Goal: Task Accomplishment & Management: Manage account settings

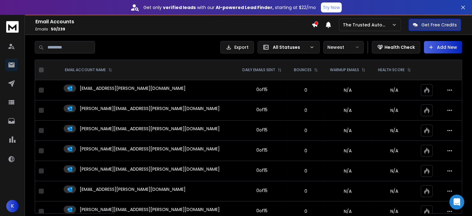
drag, startPoint x: 187, startPoint y: 46, endPoint x: 194, endPoint y: 47, distance: 6.6
click at [187, 46] on div at bounding box center [126, 47] width 182 height 12
click at [451, 48] on button "Add New" at bounding box center [443, 47] width 38 height 12
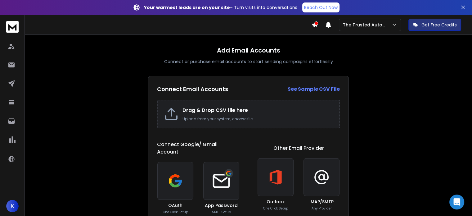
click at [277, 170] on icon at bounding box center [276, 177] width 12 height 15
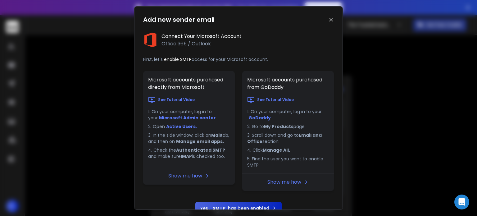
click at [257, 205] on button "Yes , SMTP has been enabled" at bounding box center [238, 208] width 86 height 12
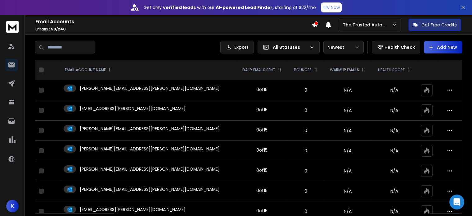
click at [438, 48] on button "Add New" at bounding box center [443, 47] width 38 height 12
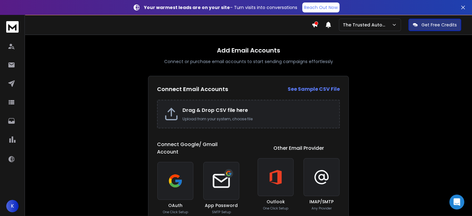
click at [276, 163] on div at bounding box center [276, 177] width 36 height 38
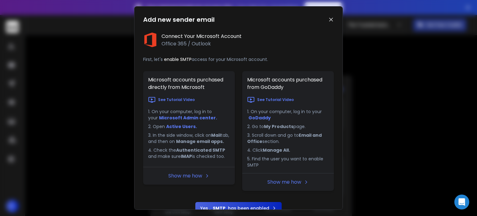
click at [254, 207] on button "Yes , SMTP has been enabled" at bounding box center [238, 208] width 86 height 12
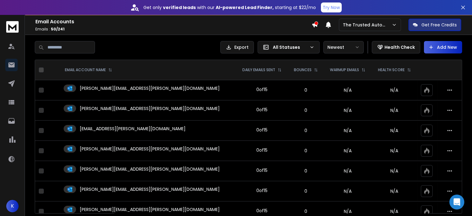
click at [450, 49] on button "Add New" at bounding box center [443, 47] width 38 height 12
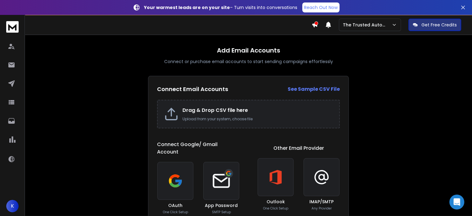
click at [282, 170] on icon at bounding box center [276, 177] width 15 height 15
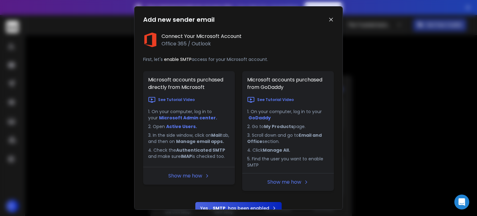
click at [262, 203] on button "Yes , SMTP has been enabled" at bounding box center [238, 208] width 86 height 12
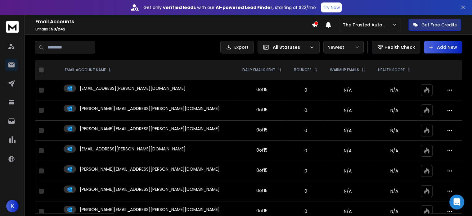
click at [434, 47] on button "Add New" at bounding box center [443, 47] width 38 height 12
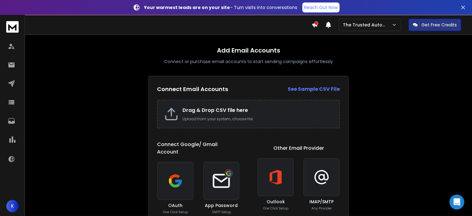
click at [277, 159] on div at bounding box center [276, 177] width 36 height 38
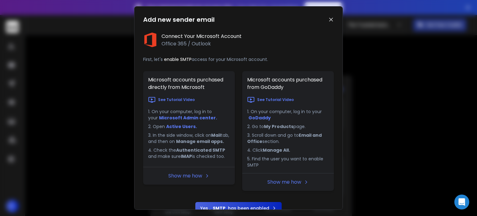
click at [236, 207] on button "Yes , SMTP has been enabled" at bounding box center [238, 208] width 86 height 12
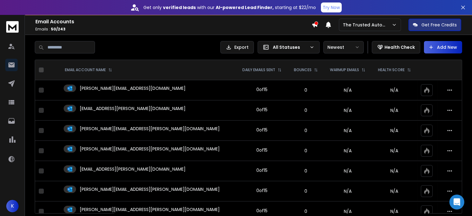
click at [459, 47] on button "Add New" at bounding box center [443, 47] width 38 height 12
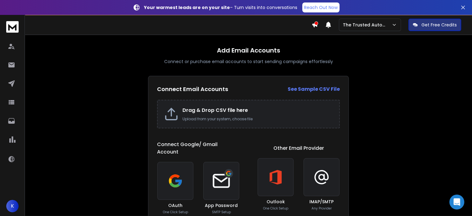
click at [281, 170] on icon at bounding box center [276, 177] width 12 height 15
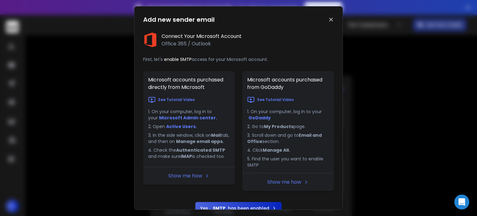
click at [260, 205] on button "Yes , SMTP has been enabled" at bounding box center [238, 208] width 86 height 12
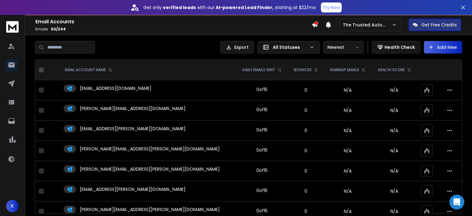
click at [436, 47] on button "Add New" at bounding box center [443, 47] width 38 height 12
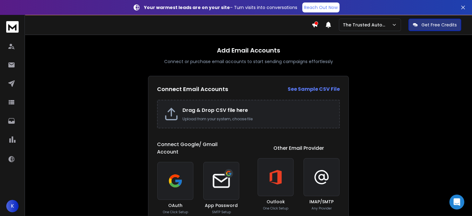
click at [275, 170] on icon at bounding box center [276, 177] width 15 height 15
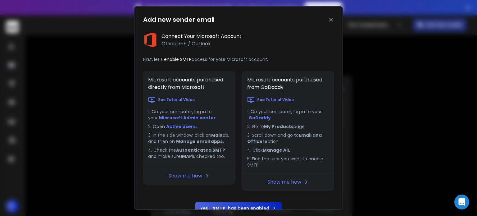
click at [231, 204] on button "Yes , SMTP has been enabled" at bounding box center [238, 208] width 86 height 12
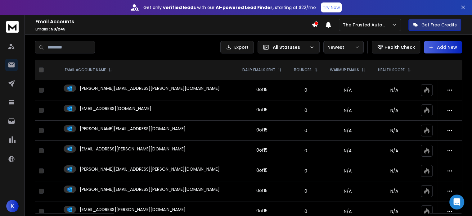
click at [457, 48] on button "Add New" at bounding box center [443, 47] width 38 height 12
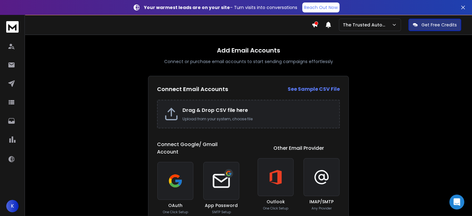
click at [275, 161] on div at bounding box center [276, 177] width 36 height 38
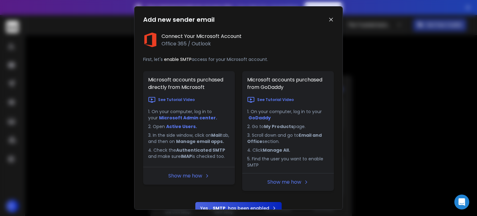
click at [266, 202] on button "Yes , SMTP has been enabled" at bounding box center [238, 208] width 86 height 12
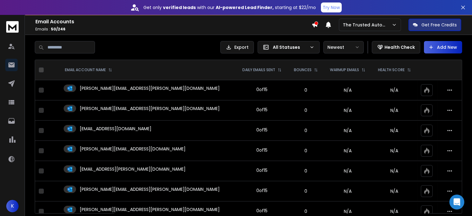
click at [437, 46] on button "Add New" at bounding box center [443, 47] width 38 height 12
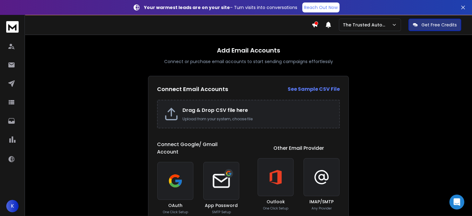
click at [281, 176] on icon at bounding box center [276, 177] width 12 height 15
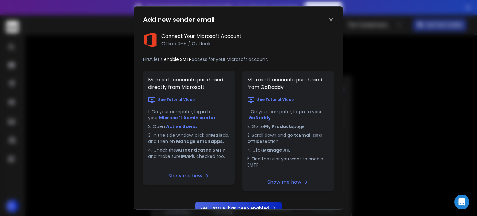
click at [269, 203] on button "Yes , SMTP has been enabled" at bounding box center [238, 208] width 86 height 12
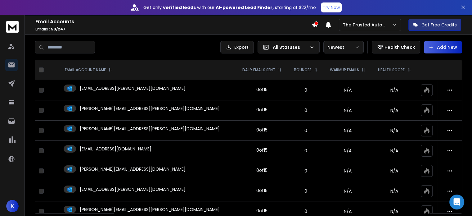
click at [437, 51] on button "Add New" at bounding box center [443, 47] width 38 height 12
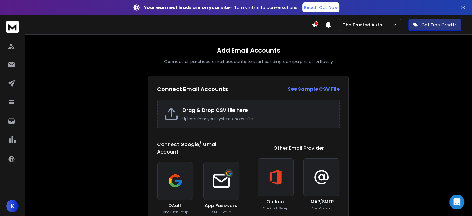
click at [272, 172] on icon at bounding box center [276, 177] width 15 height 15
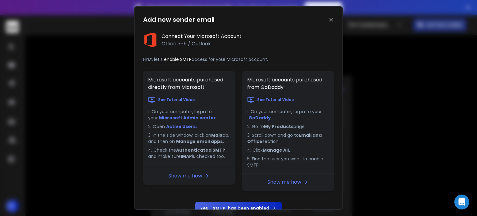
drag, startPoint x: 329, startPoint y: 16, endPoint x: 331, endPoint y: 20, distance: 3.8
click at [329, 17] on icon at bounding box center [331, 20] width 6 height 6
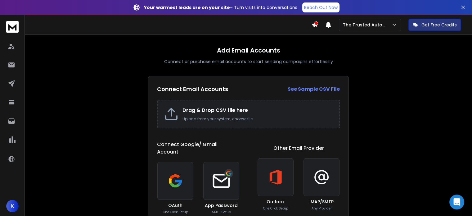
click at [271, 181] on div at bounding box center [276, 176] width 16 height 17
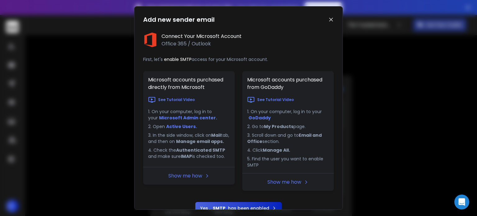
click at [260, 205] on button "Yes , SMTP has been enabled" at bounding box center [238, 208] width 86 height 12
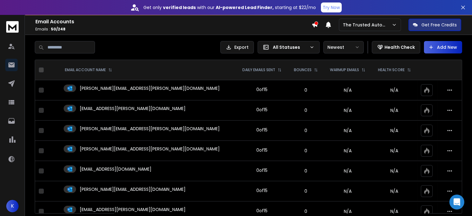
click at [444, 48] on button "Add New" at bounding box center [443, 47] width 38 height 12
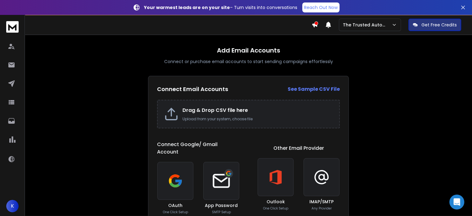
click at [288, 185] on div at bounding box center [276, 177] width 36 height 38
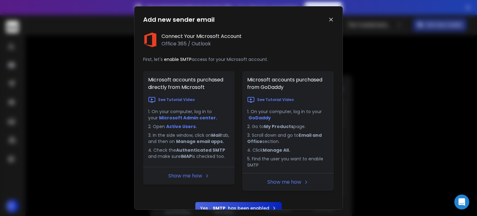
click at [266, 202] on div "Yes , SMTP has been enabled" at bounding box center [238, 205] width 191 height 17
click at [265, 206] on button "Yes , SMTP has been enabled" at bounding box center [238, 208] width 86 height 12
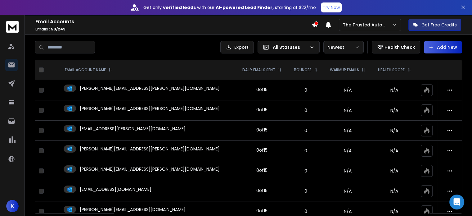
click at [444, 44] on button "Add New" at bounding box center [443, 47] width 38 height 12
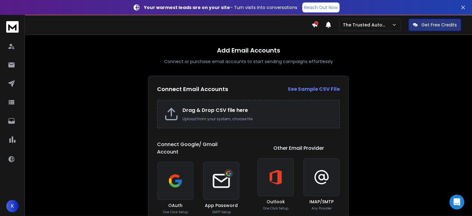
click at [267, 170] on div at bounding box center [276, 177] width 36 height 38
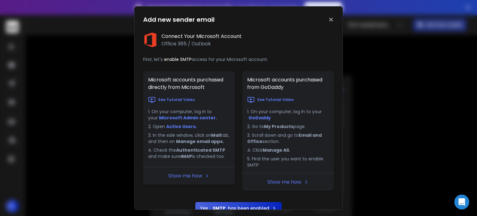
click at [272, 206] on icon at bounding box center [274, 208] width 5 height 5
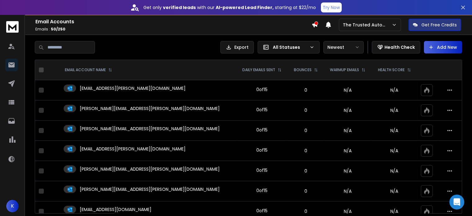
click at [447, 47] on button "Add New" at bounding box center [443, 47] width 38 height 12
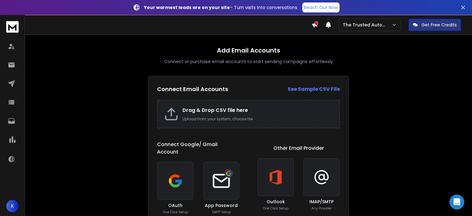
click at [282, 168] on div at bounding box center [276, 176] width 16 height 17
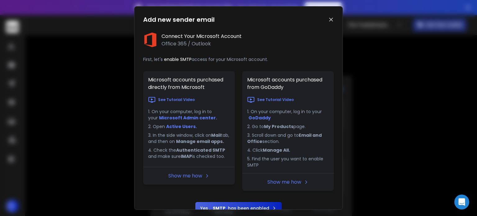
click at [255, 208] on button "Yes , SMTP has been enabled" at bounding box center [238, 208] width 86 height 12
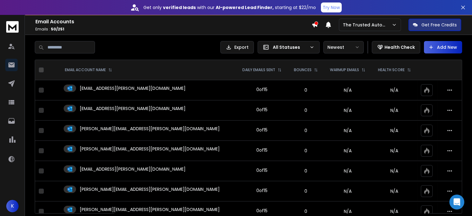
click at [451, 49] on button "Add New" at bounding box center [443, 47] width 38 height 12
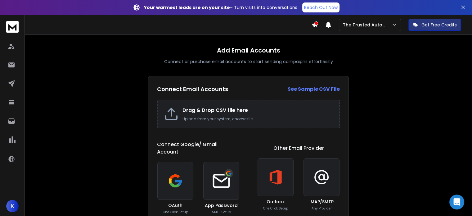
click at [280, 161] on div at bounding box center [276, 177] width 36 height 38
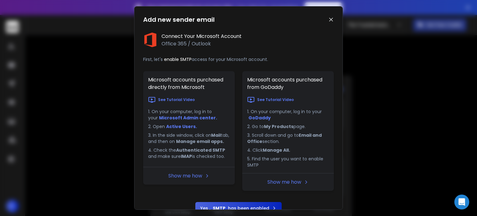
click at [270, 202] on button "Yes , SMTP has been enabled" at bounding box center [238, 208] width 86 height 12
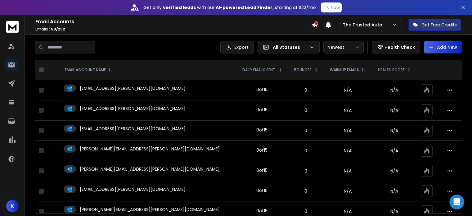
click at [441, 48] on button "Add New" at bounding box center [443, 47] width 38 height 12
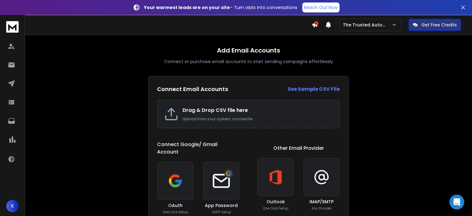
click at [280, 162] on div at bounding box center [276, 177] width 36 height 38
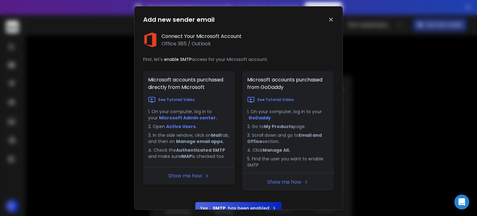
click at [258, 204] on button "Yes , SMTP has been enabled" at bounding box center [238, 208] width 86 height 12
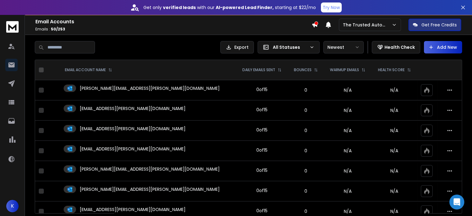
click at [447, 46] on button "Add New" at bounding box center [443, 47] width 38 height 12
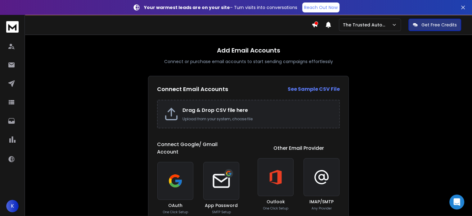
click at [269, 173] on icon at bounding box center [276, 177] width 15 height 15
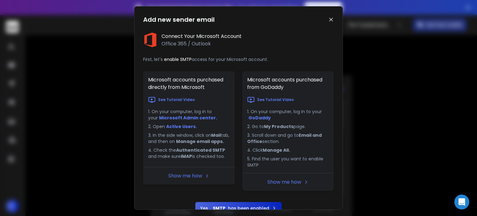
click at [266, 204] on button "Yes , SMTP has been enabled" at bounding box center [238, 208] width 86 height 12
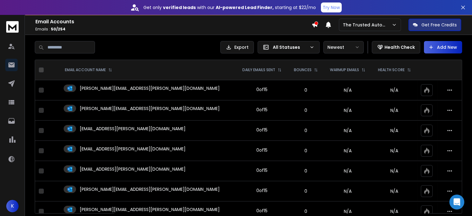
click at [444, 45] on button "Add New" at bounding box center [443, 47] width 38 height 12
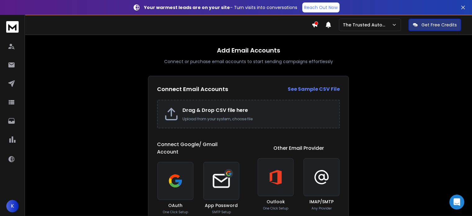
click at [263, 170] on div at bounding box center [276, 177] width 36 height 38
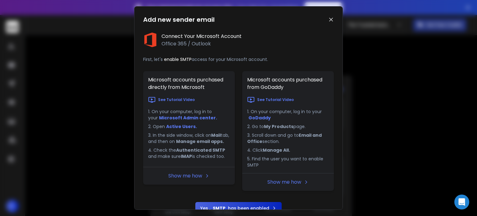
click at [263, 203] on button "Yes , SMTP has been enabled" at bounding box center [238, 208] width 86 height 12
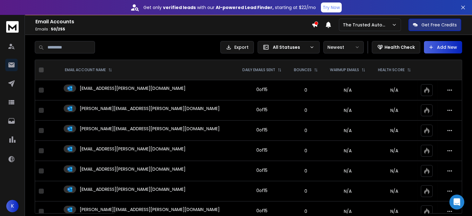
click at [434, 49] on icon at bounding box center [431, 47] width 4 height 4
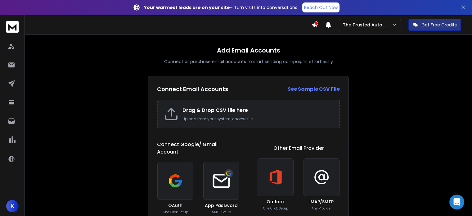
click at [270, 161] on div at bounding box center [276, 177] width 36 height 38
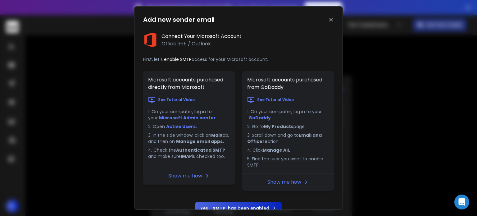
click at [265, 204] on button "Yes , SMTP has been enabled" at bounding box center [238, 208] width 86 height 12
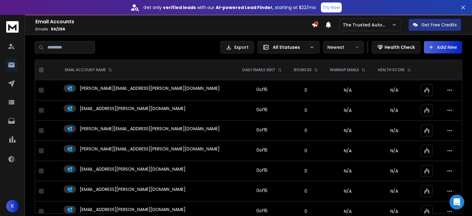
click at [437, 45] on button "Add New" at bounding box center [443, 47] width 38 height 12
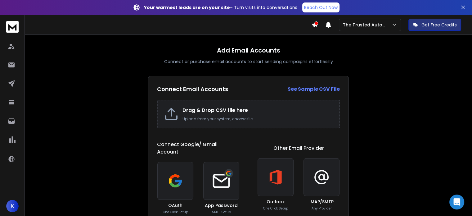
click at [261, 164] on div at bounding box center [276, 177] width 36 height 38
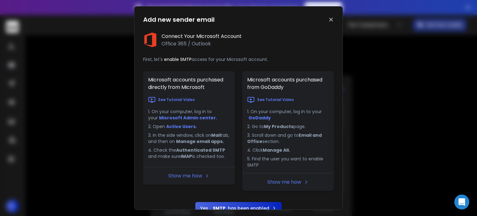
click at [258, 203] on button "Yes , SMTP has been enabled" at bounding box center [238, 208] width 86 height 12
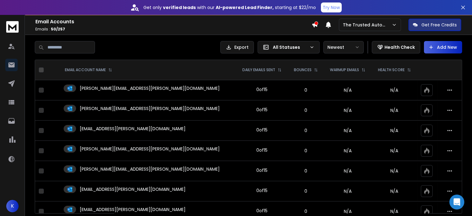
click at [440, 51] on button "Add New" at bounding box center [443, 47] width 38 height 12
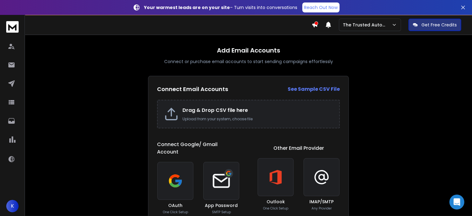
click at [279, 170] on icon at bounding box center [276, 177] width 15 height 15
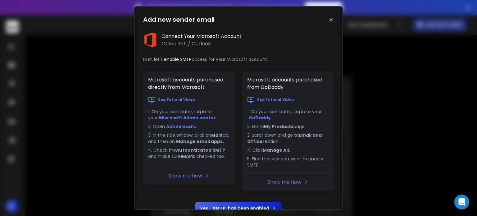
click at [273, 203] on button "Yes , SMTP has been enabled" at bounding box center [238, 208] width 86 height 12
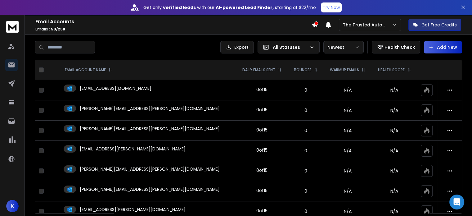
click at [430, 47] on icon at bounding box center [431, 47] width 4 height 4
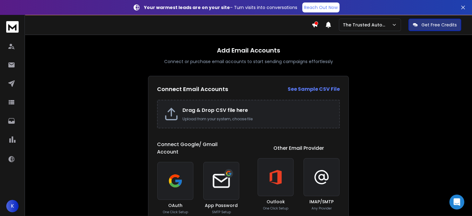
click at [276, 170] on icon at bounding box center [276, 177] width 12 height 15
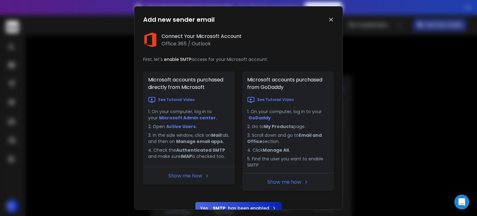
click at [268, 206] on button "Yes , SMTP has been enabled" at bounding box center [238, 208] width 86 height 12
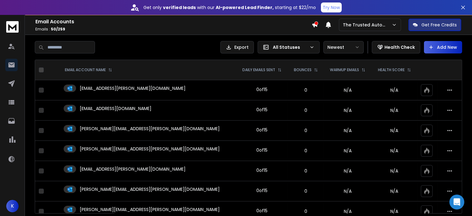
click at [443, 44] on button "Add New" at bounding box center [443, 47] width 38 height 12
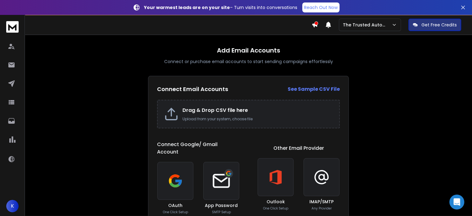
click at [274, 173] on icon at bounding box center [276, 177] width 15 height 15
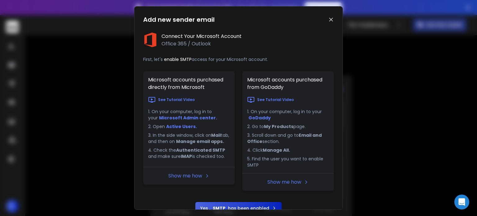
click at [265, 205] on button "Yes , SMTP has been enabled" at bounding box center [238, 208] width 86 height 12
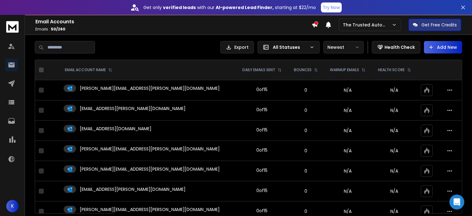
click at [194, 47] on div at bounding box center [126, 47] width 182 height 12
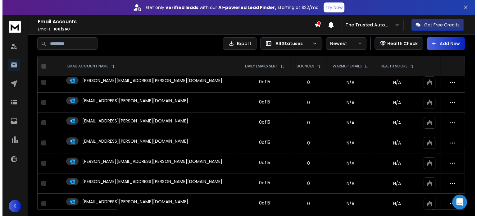
scroll to position [142, 0]
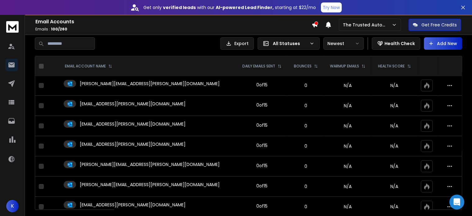
click at [444, 46] on button "Add New" at bounding box center [443, 43] width 38 height 12
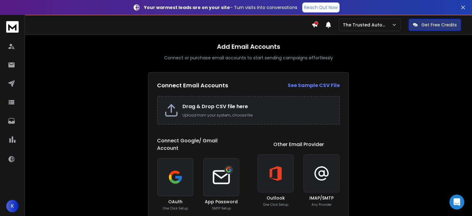
click at [275, 166] on icon at bounding box center [276, 173] width 15 height 15
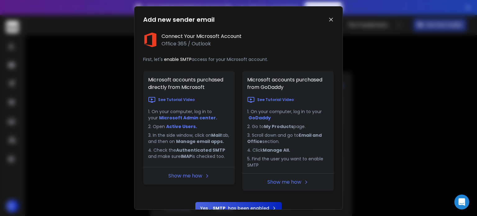
click at [250, 202] on button "Yes , SMTP has been enabled" at bounding box center [238, 208] width 86 height 12
